Goal: Find specific page/section: Find specific page/section

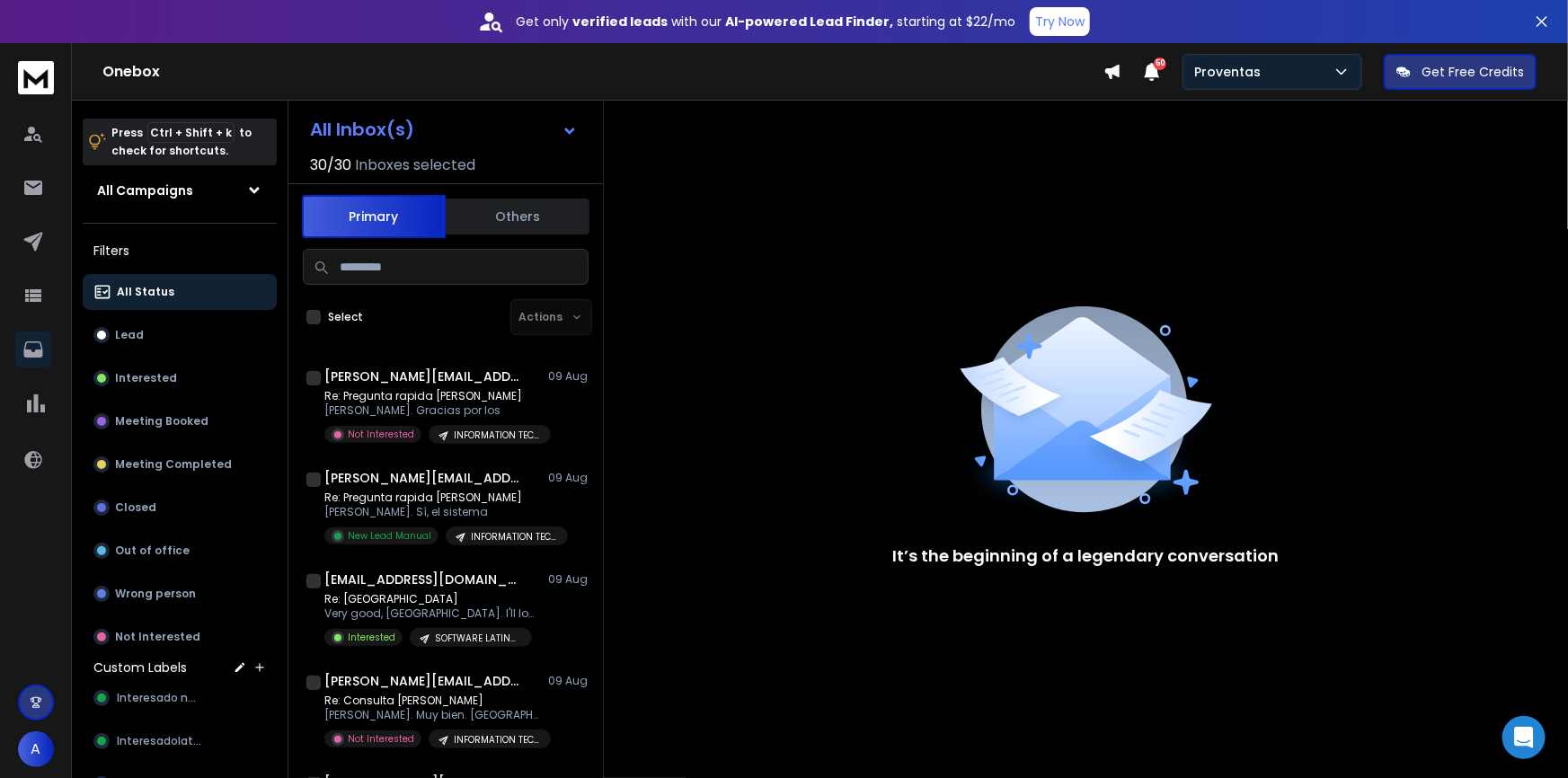
click at [1256, 64] on p "Proventas" at bounding box center [1231, 72] width 73 height 18
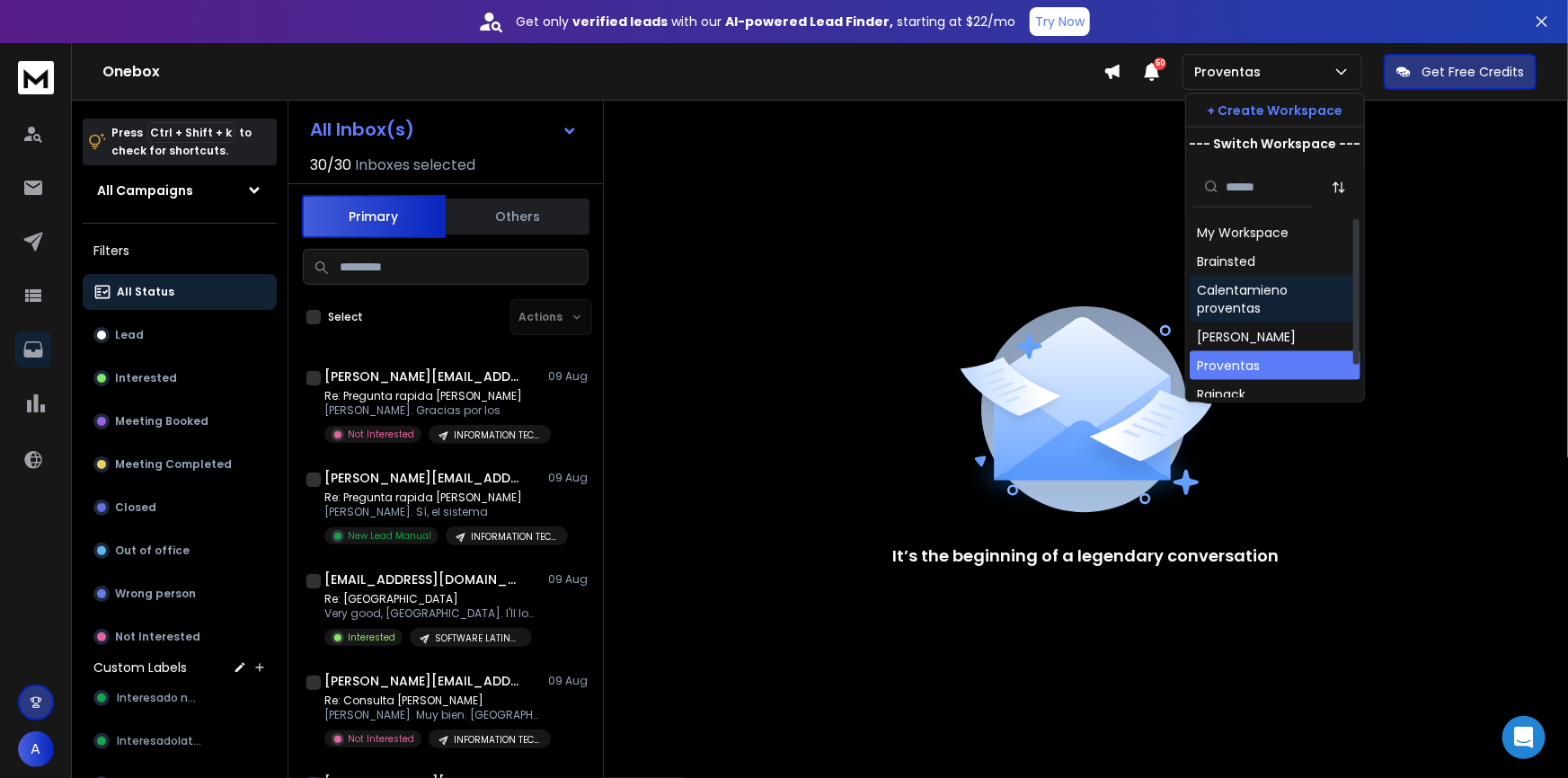
click at [1242, 302] on div "Calentamieno proventas" at bounding box center [1275, 299] width 156 height 36
